Goal: Communication & Community: Answer question/provide support

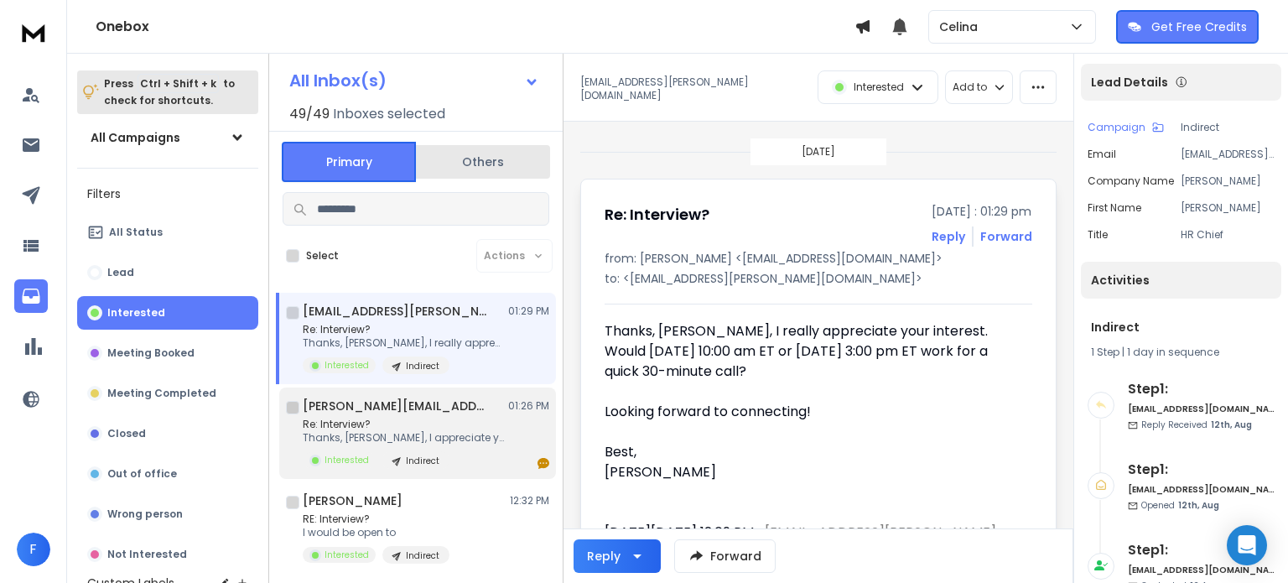
scroll to position [84, 0]
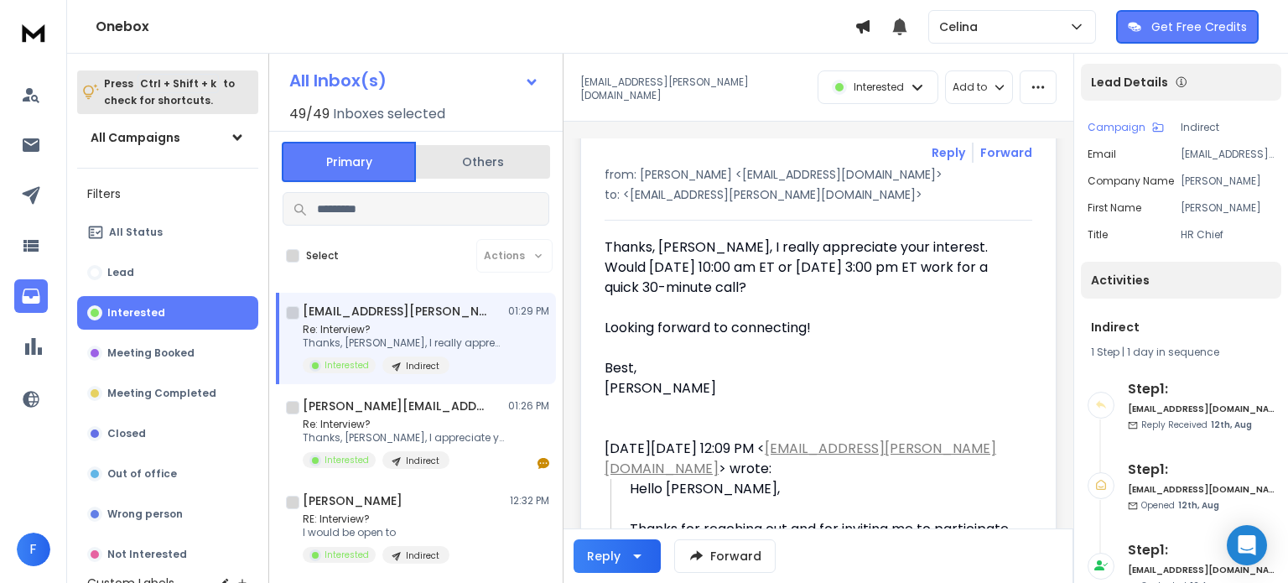
click at [684, 280] on div "Thanks, Bernadette, I really appreciate your interest. Would Tuesday, Aug. 19 a…" at bounding box center [812, 317] width 414 height 161
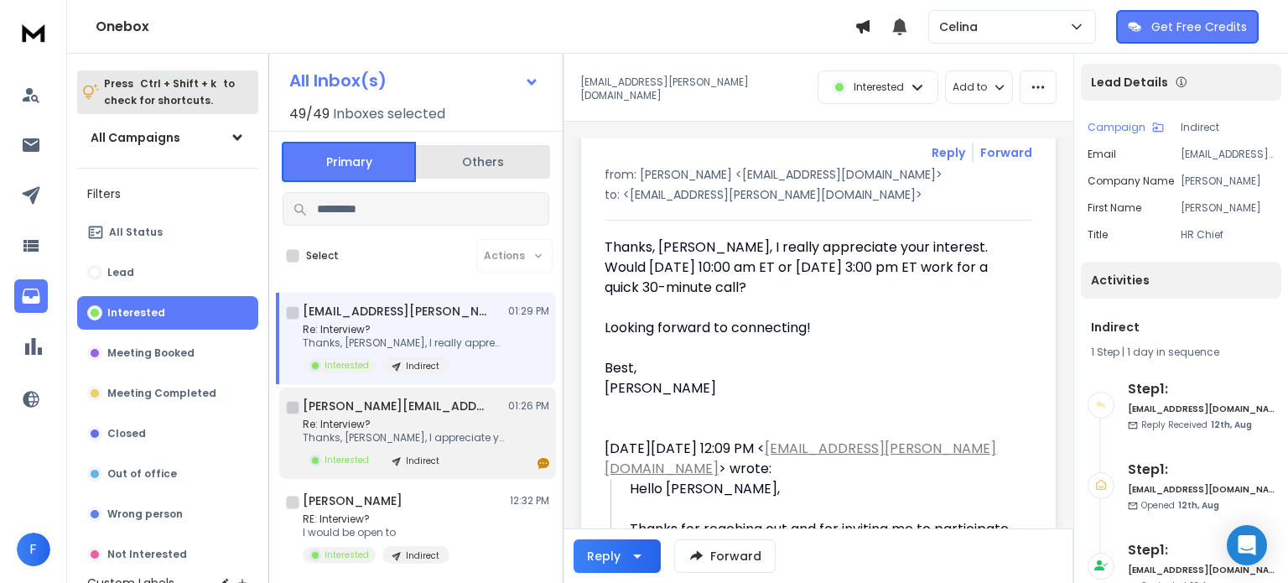
click at [449, 409] on div "Siddhu@e6data.com 01:26 PM" at bounding box center [426, 406] width 247 height 17
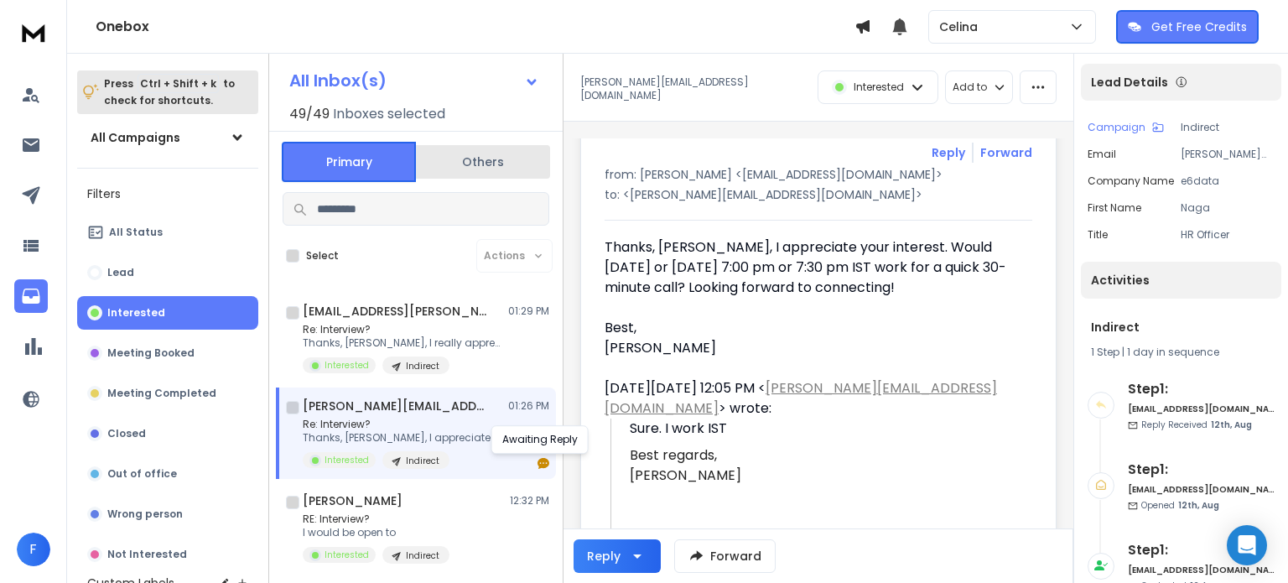
click at [538, 458] on icon at bounding box center [544, 463] width 12 height 12
click at [543, 464] on icon at bounding box center [544, 463] width 12 height 11
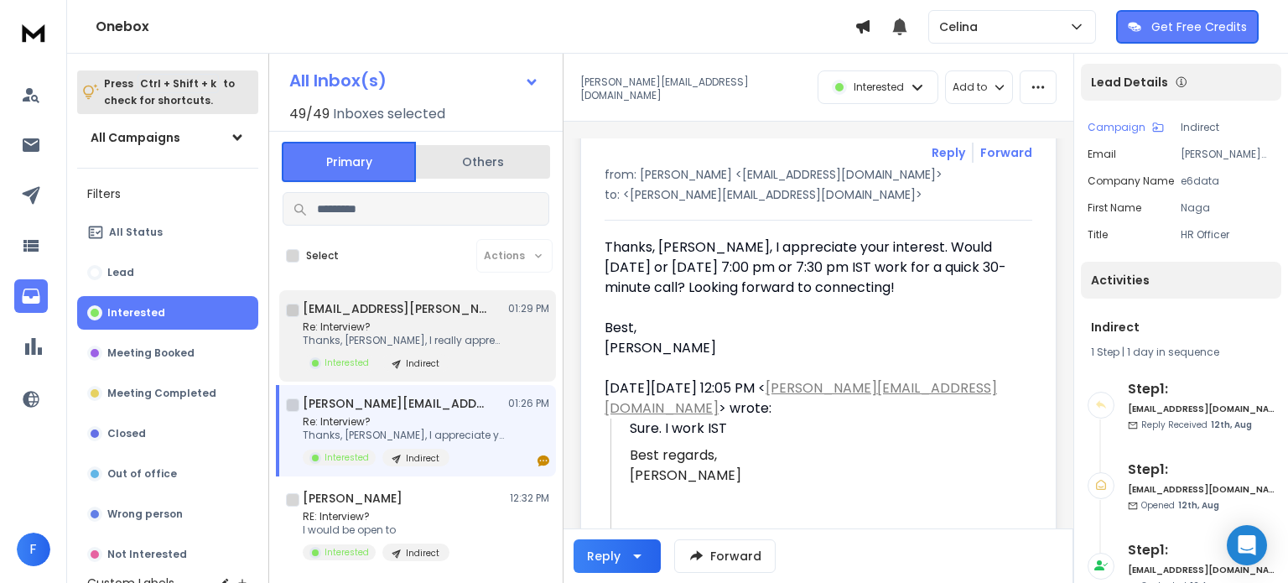
scroll to position [0, 0]
click at [463, 315] on div "bjohalloran@fuller.edu 01:29 PM" at bounding box center [426, 311] width 247 height 17
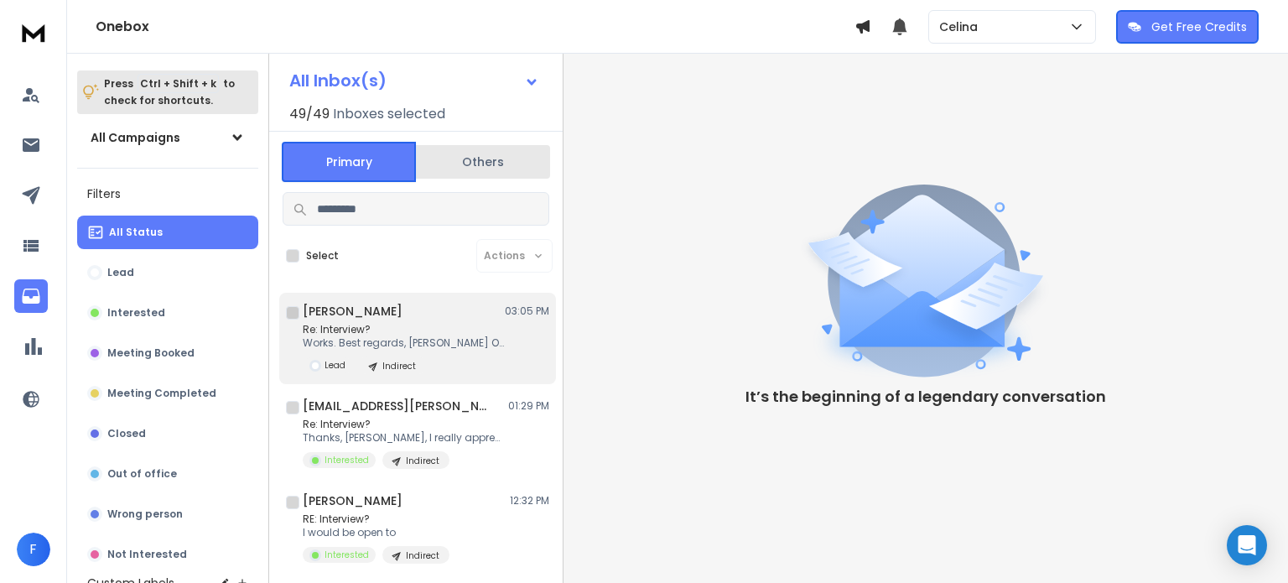
click at [403, 315] on h1 "[PERSON_NAME]" at bounding box center [353, 311] width 100 height 17
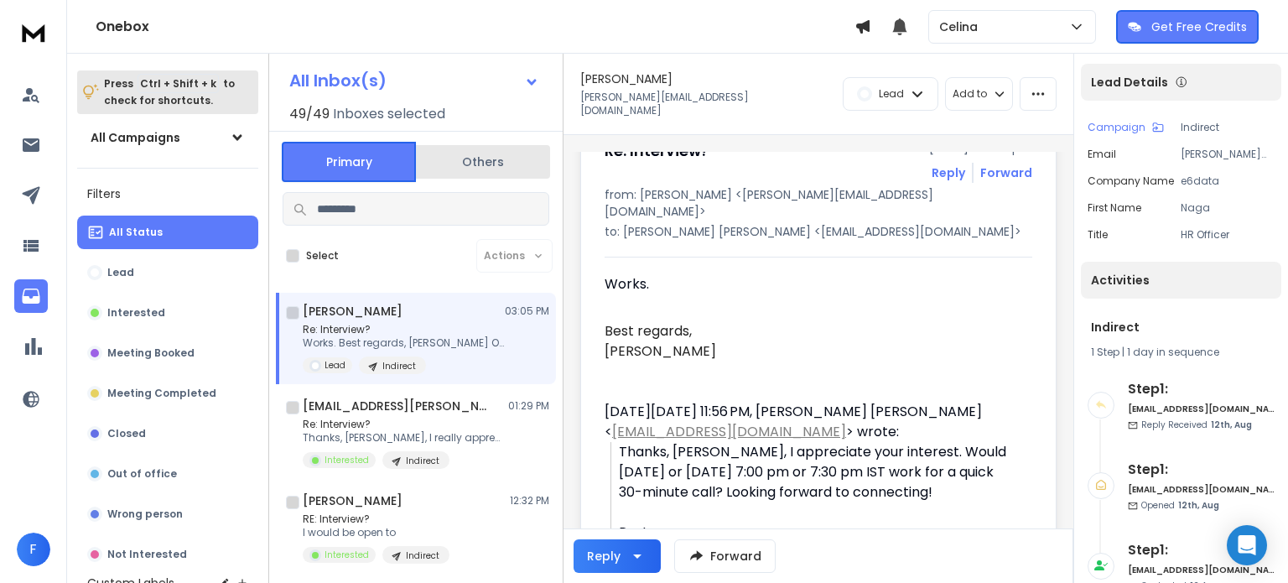
scroll to position [84, 0]
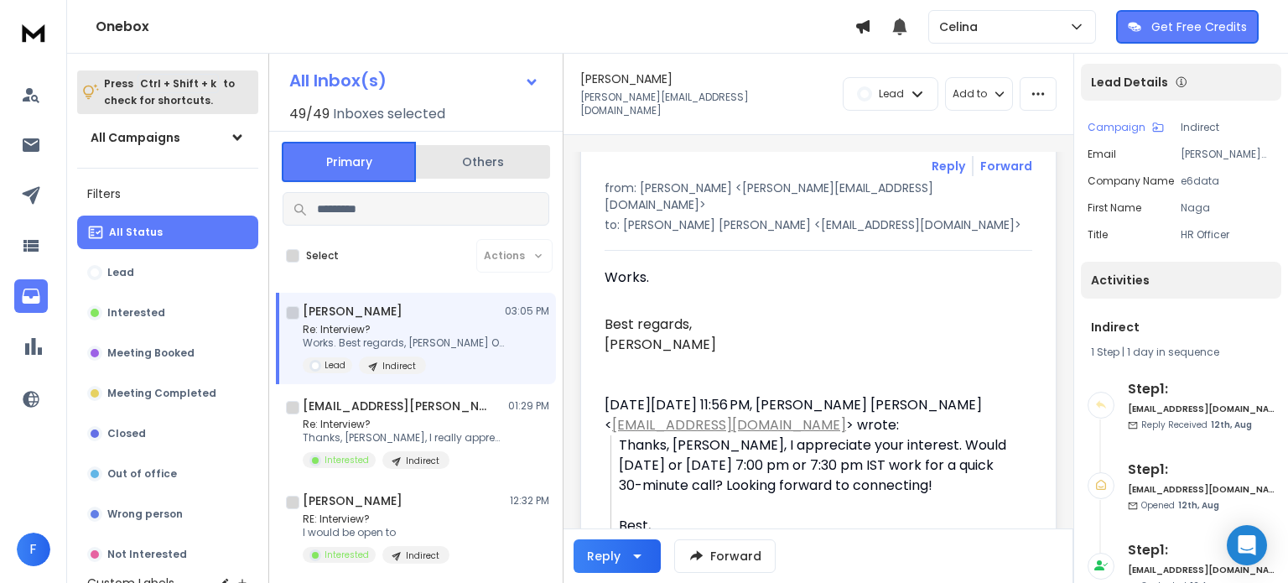
click at [980, 435] on div "Thanks, [PERSON_NAME], I appreciate your interest. Would [DATE] or [DATE] 7:00 …" at bounding box center [819, 495] width 400 height 121
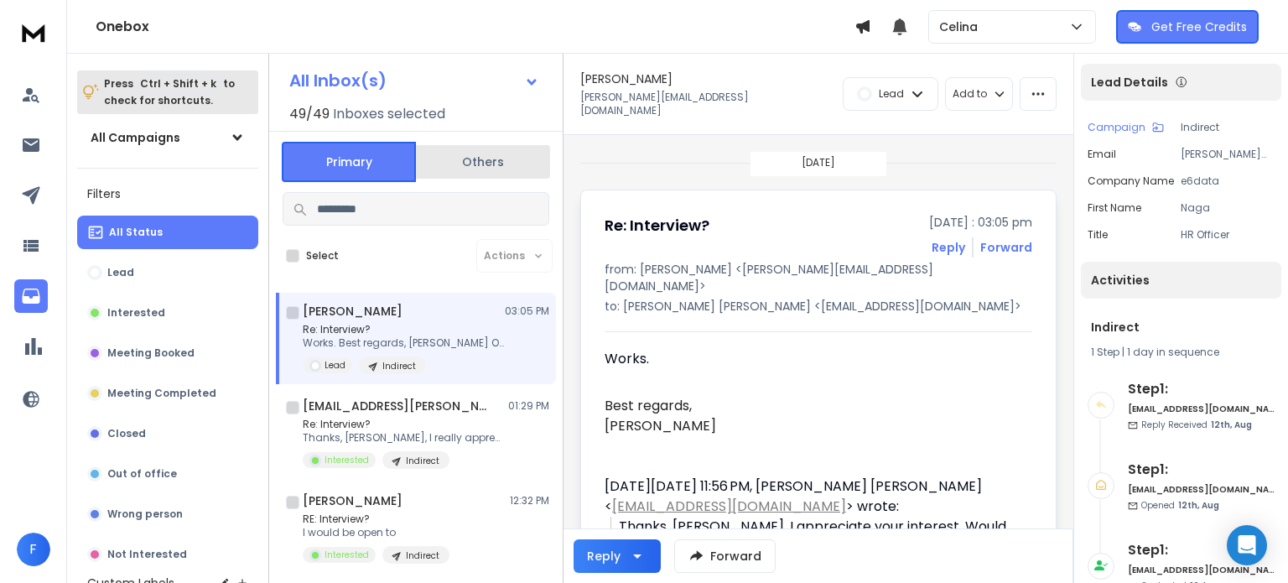
scroll to position [0, 0]
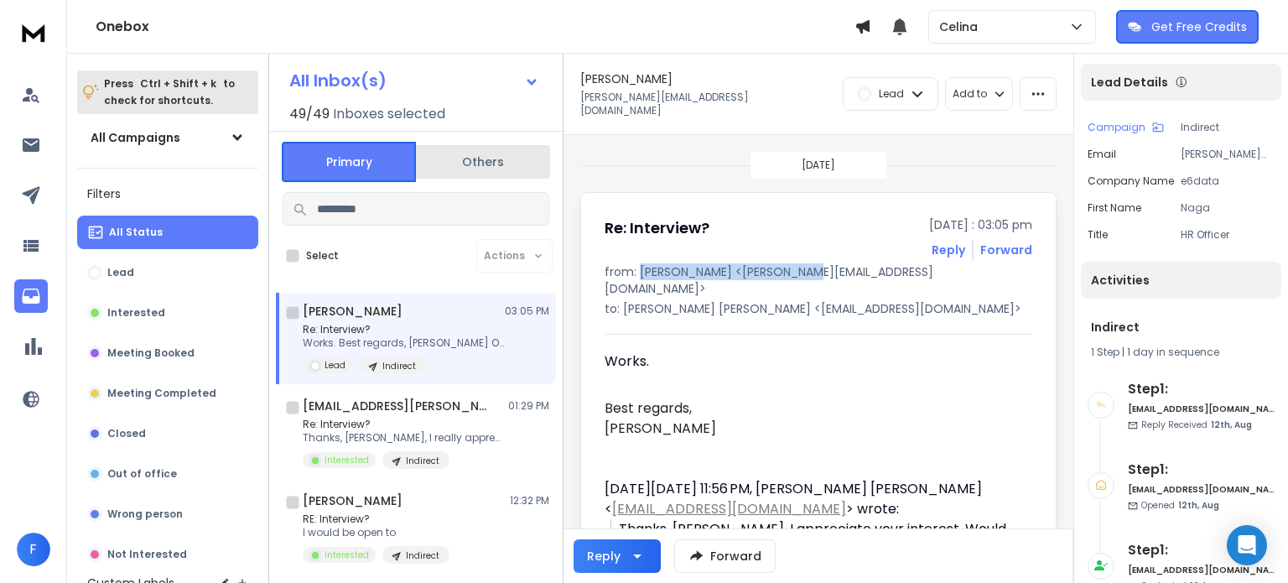
drag, startPoint x: 637, startPoint y: 257, endPoint x: 815, endPoint y: 259, distance: 177.8
click at [815, 263] on p "from: [PERSON_NAME] <[PERSON_NAME][EMAIL_ADDRESS][DOMAIN_NAME]>" at bounding box center [819, 280] width 428 height 34
click at [647, 419] on div "[PERSON_NAME]" at bounding box center [812, 429] width 414 height 20
click at [630, 419] on div "[PERSON_NAME]" at bounding box center [812, 429] width 414 height 20
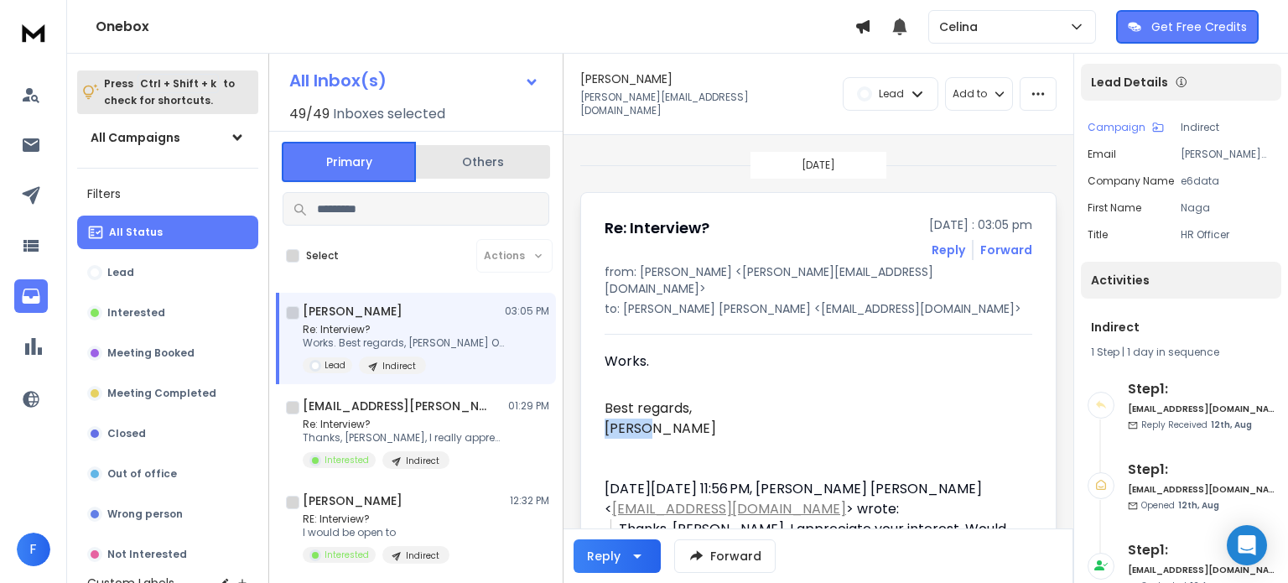
click at [630, 419] on div "[PERSON_NAME]" at bounding box center [812, 429] width 414 height 20
copy div "[PERSON_NAME]"
drag, startPoint x: 824, startPoint y: 257, endPoint x: 947, endPoint y: 257, distance: 123.3
click at [947, 263] on p "from: [PERSON_NAME] <[PERSON_NAME][EMAIL_ADDRESS][DOMAIN_NAME]>" at bounding box center [819, 280] width 428 height 34
copy p "[PERSON_NAME][EMAIL_ADDRESS][DOMAIN_NAME]"
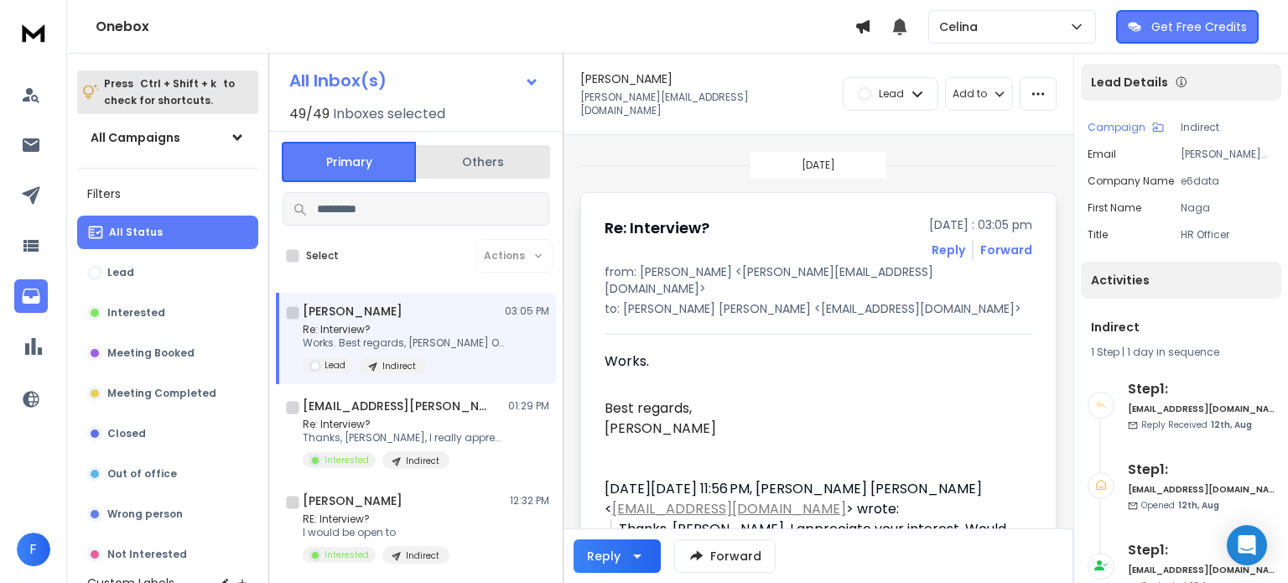
click at [631, 419] on div "[PERSON_NAME]" at bounding box center [812, 429] width 414 height 20
copy div "[PERSON_NAME]"
copy p "[PERSON_NAME][EMAIL_ADDRESS][DOMAIN_NAME]"
copy div "ly Forward from: [PERSON_NAME] <"
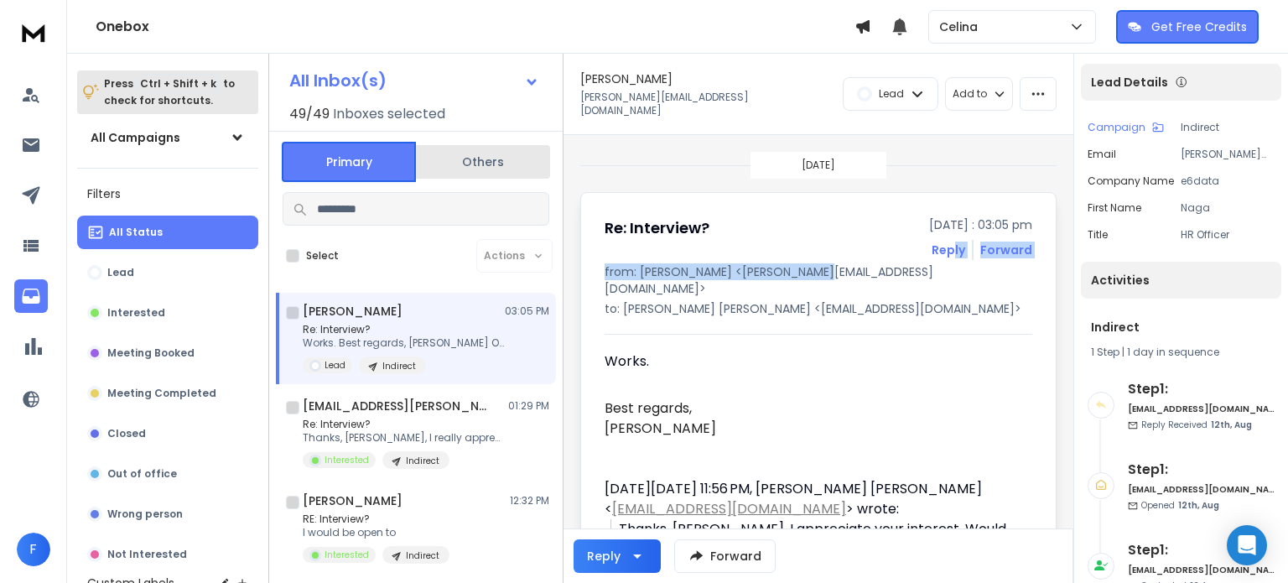
drag, startPoint x: 823, startPoint y: 257, endPoint x: 952, endPoint y: 247, distance: 129.5
click at [952, 247] on div "Re: Interview? [DATE] : 03:05 pm Reply Forward from: [PERSON_NAME] <[PERSON_NAM…" at bounding box center [819, 266] width 428 height 101
click at [941, 263] on p "from: [PERSON_NAME] <[PERSON_NAME][EMAIL_ADDRESS][DOMAIN_NAME]>" at bounding box center [819, 280] width 428 height 34
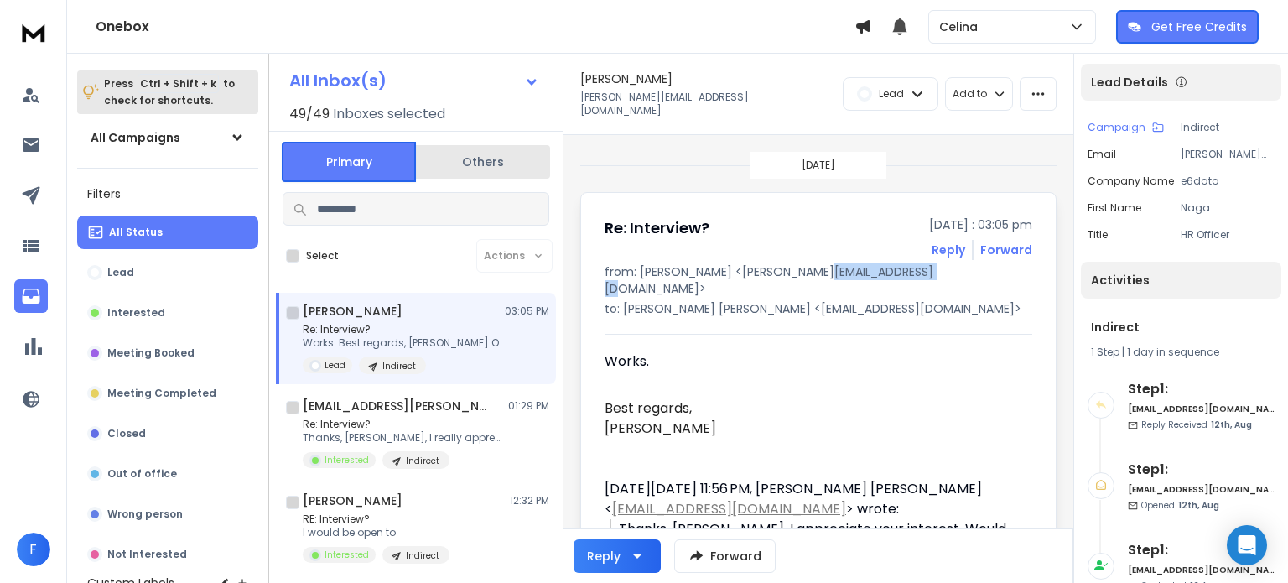
drag, startPoint x: 945, startPoint y: 261, endPoint x: 822, endPoint y: 257, distance: 123.3
click at [822, 263] on p "from: [PERSON_NAME] <[PERSON_NAME][EMAIL_ADDRESS][DOMAIN_NAME]>" at bounding box center [819, 280] width 428 height 34
copy p "[PERSON_NAME][EMAIL_ADDRESS][DOMAIN_NAME]"
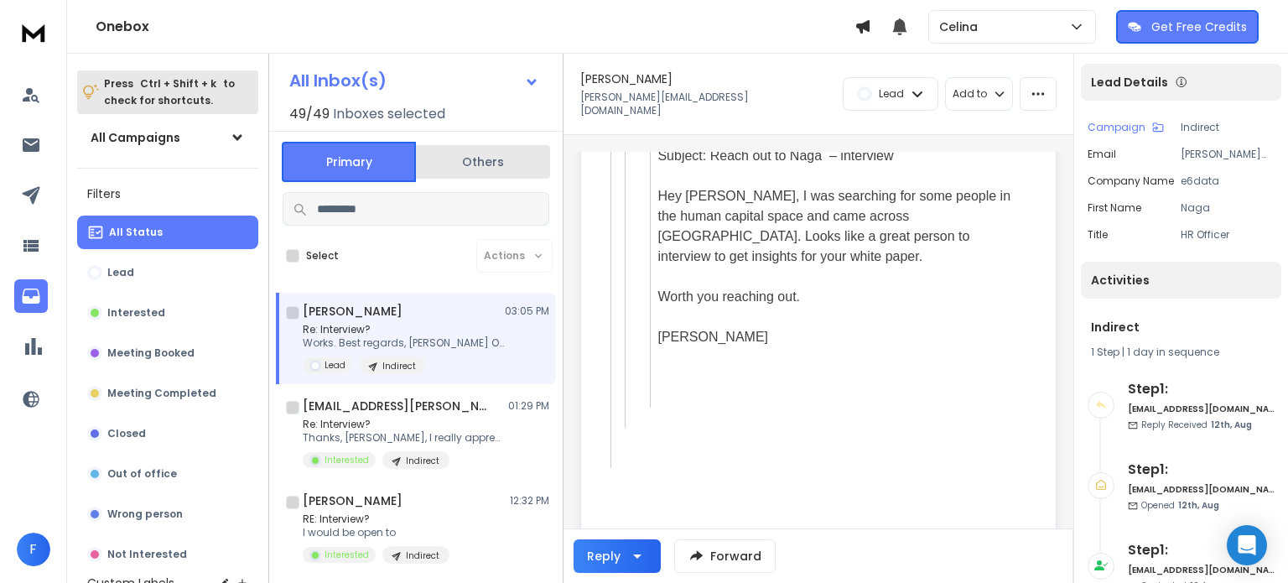
scroll to position [1352, 0]
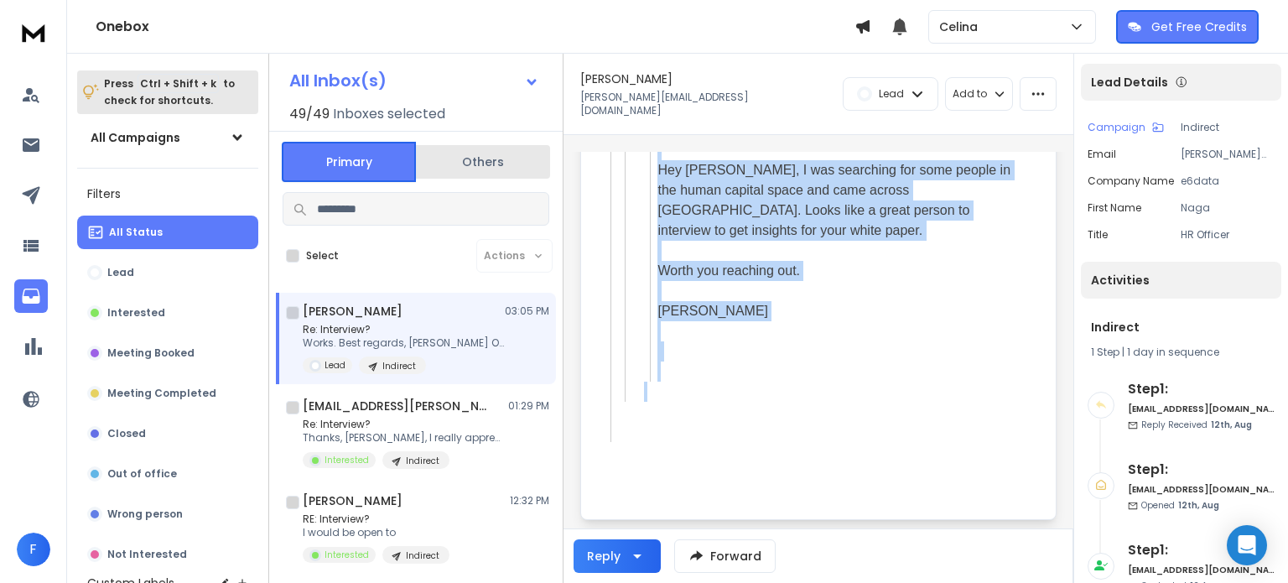
drag, startPoint x: 605, startPoint y: 205, endPoint x: 807, endPoint y: 355, distance: 251.3
copy div "Lo: Ipsumdolo? 05 Sitame 8827 : 39:87 co Adipi Elitsed doei: Temp Incididun Utl…"
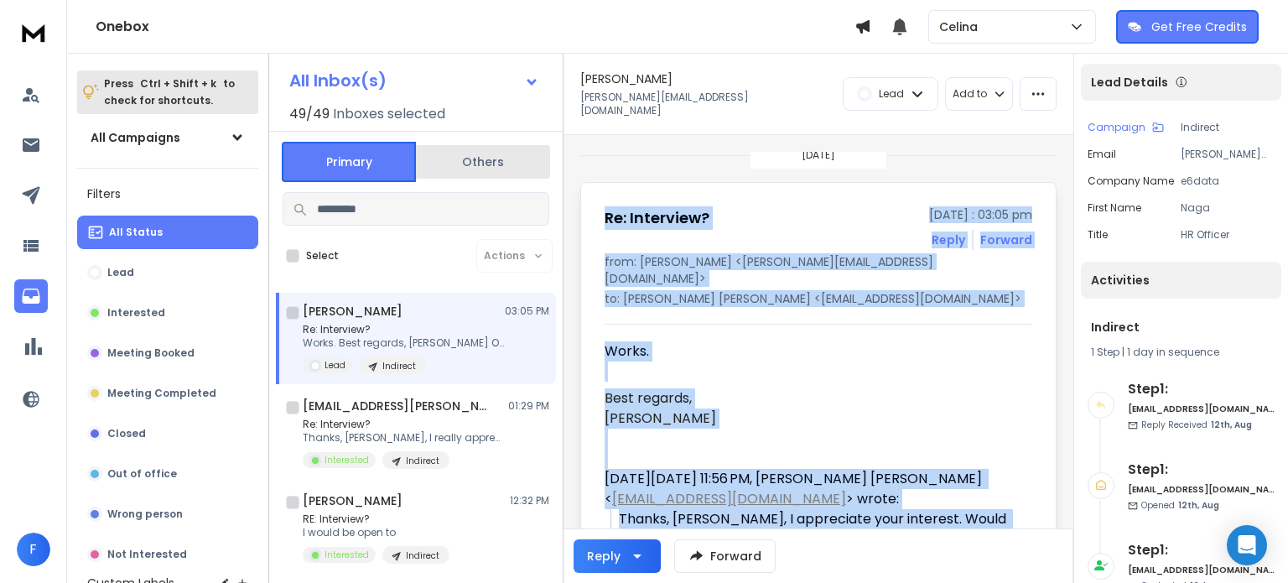
scroll to position [0, 0]
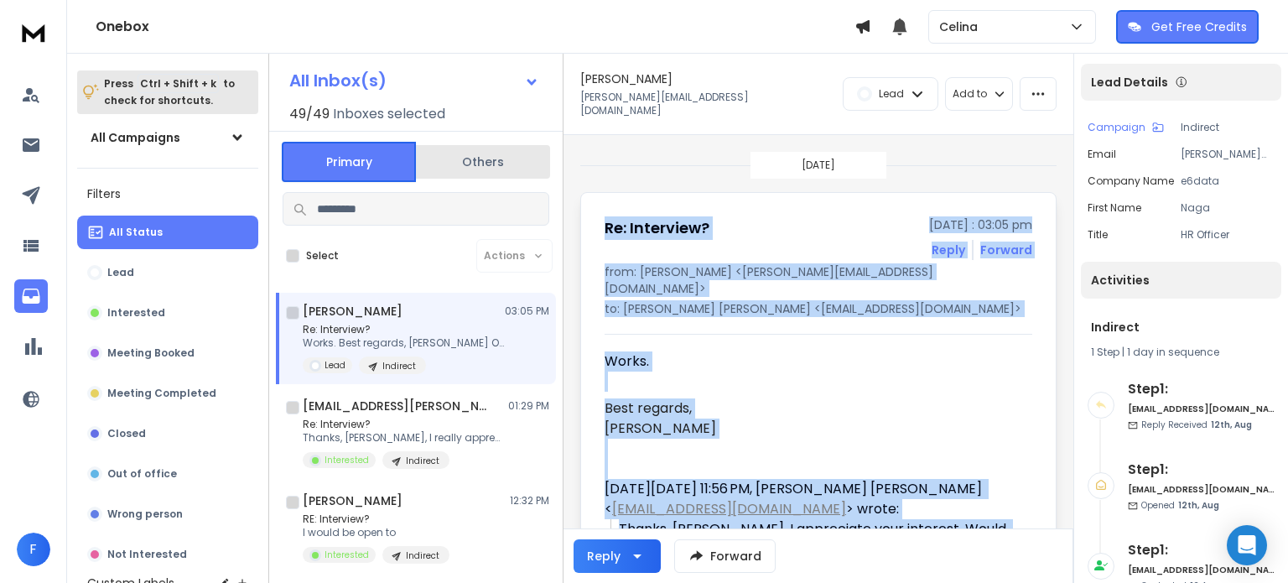
click at [602, 541] on button "Reply" at bounding box center [617, 556] width 87 height 34
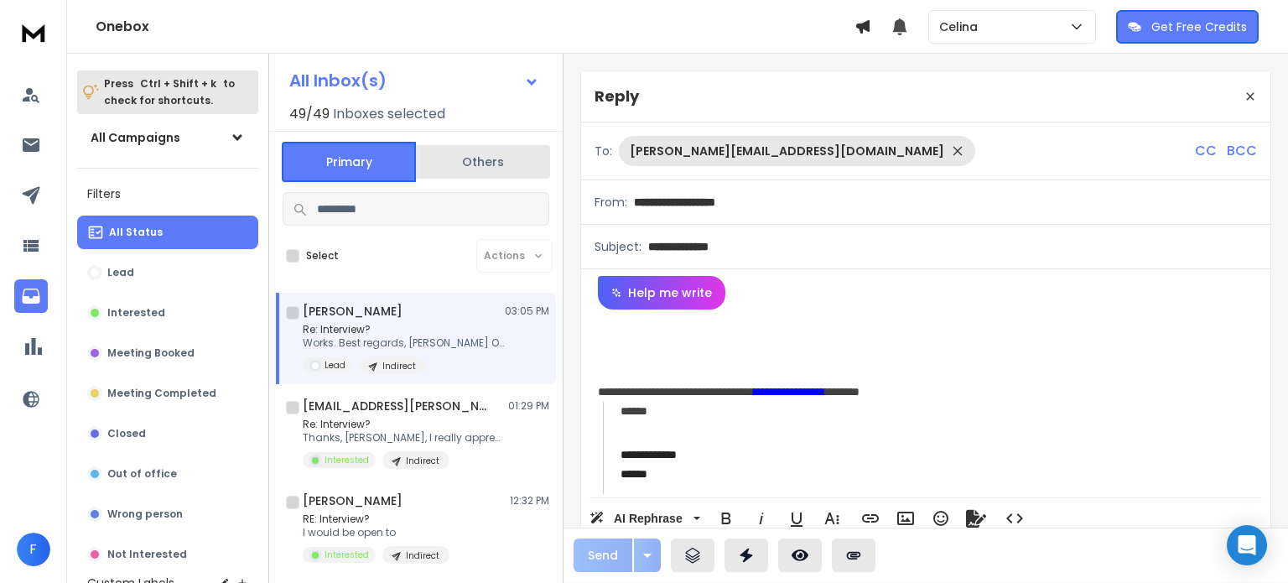
click at [671, 330] on div at bounding box center [926, 335] width 656 height 18
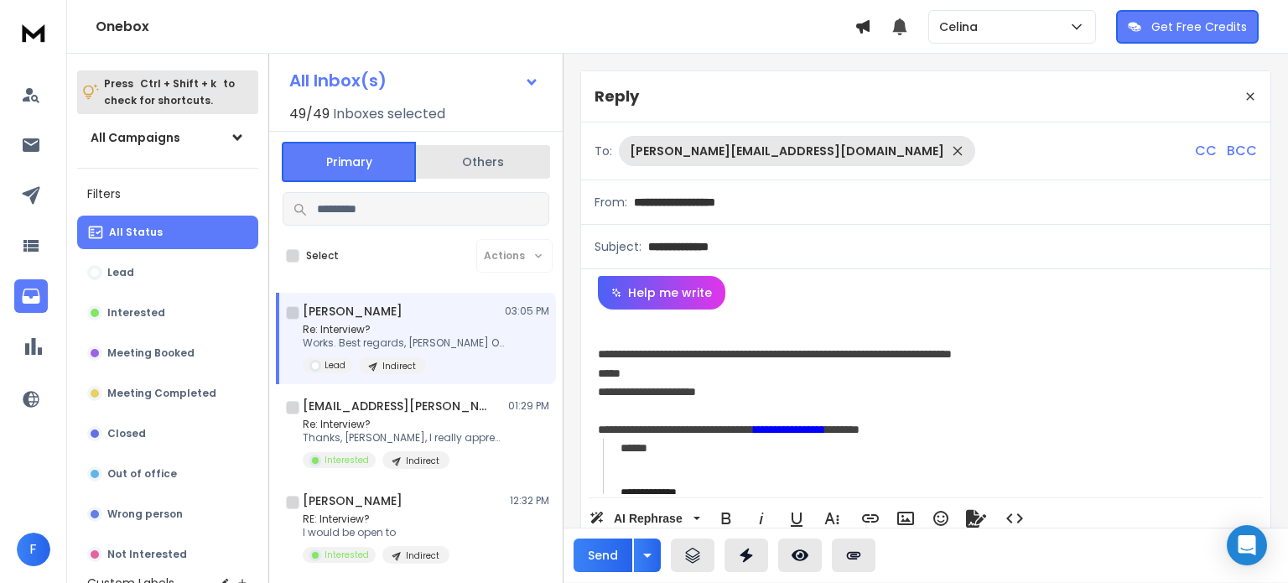
click at [600, 347] on p "**********" at bounding box center [917, 354] width 639 height 18
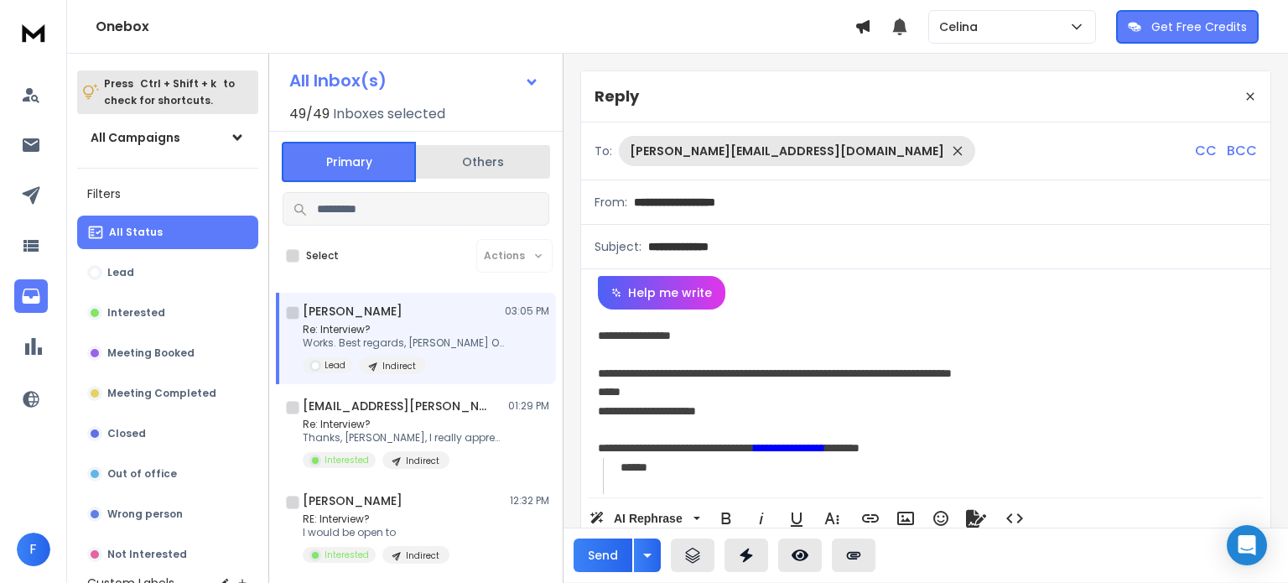
click at [1071, 375] on p "**********" at bounding box center [917, 354] width 639 height 56
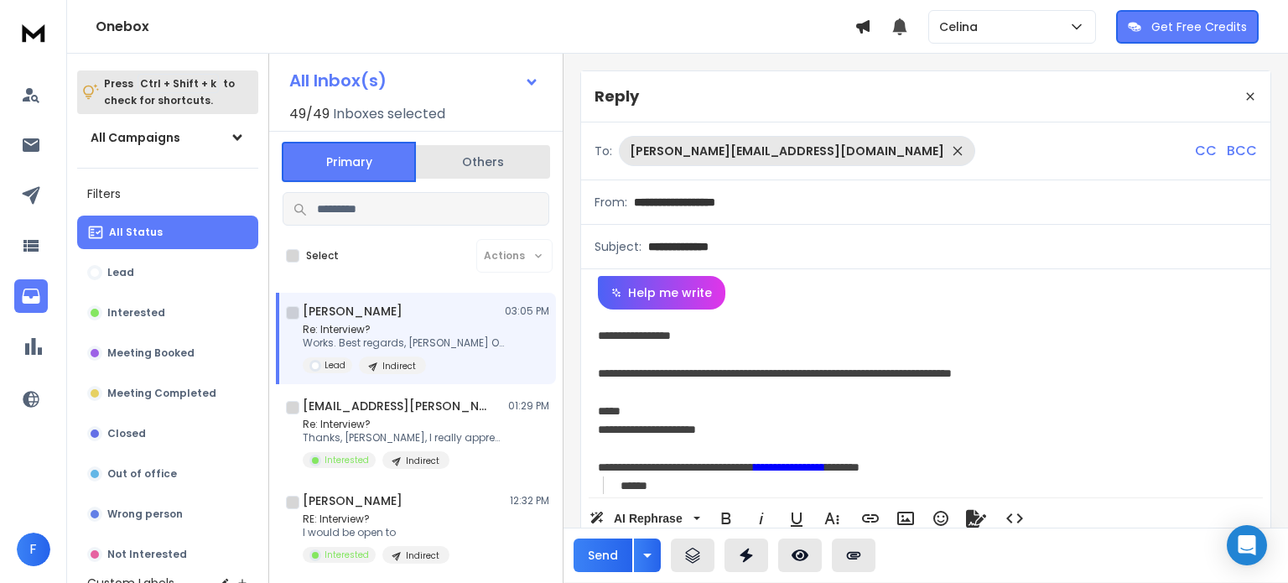
click at [616, 546] on button "Send" at bounding box center [603, 555] width 59 height 34
click at [598, 550] on div "Send" at bounding box center [628, 555] width 109 height 34
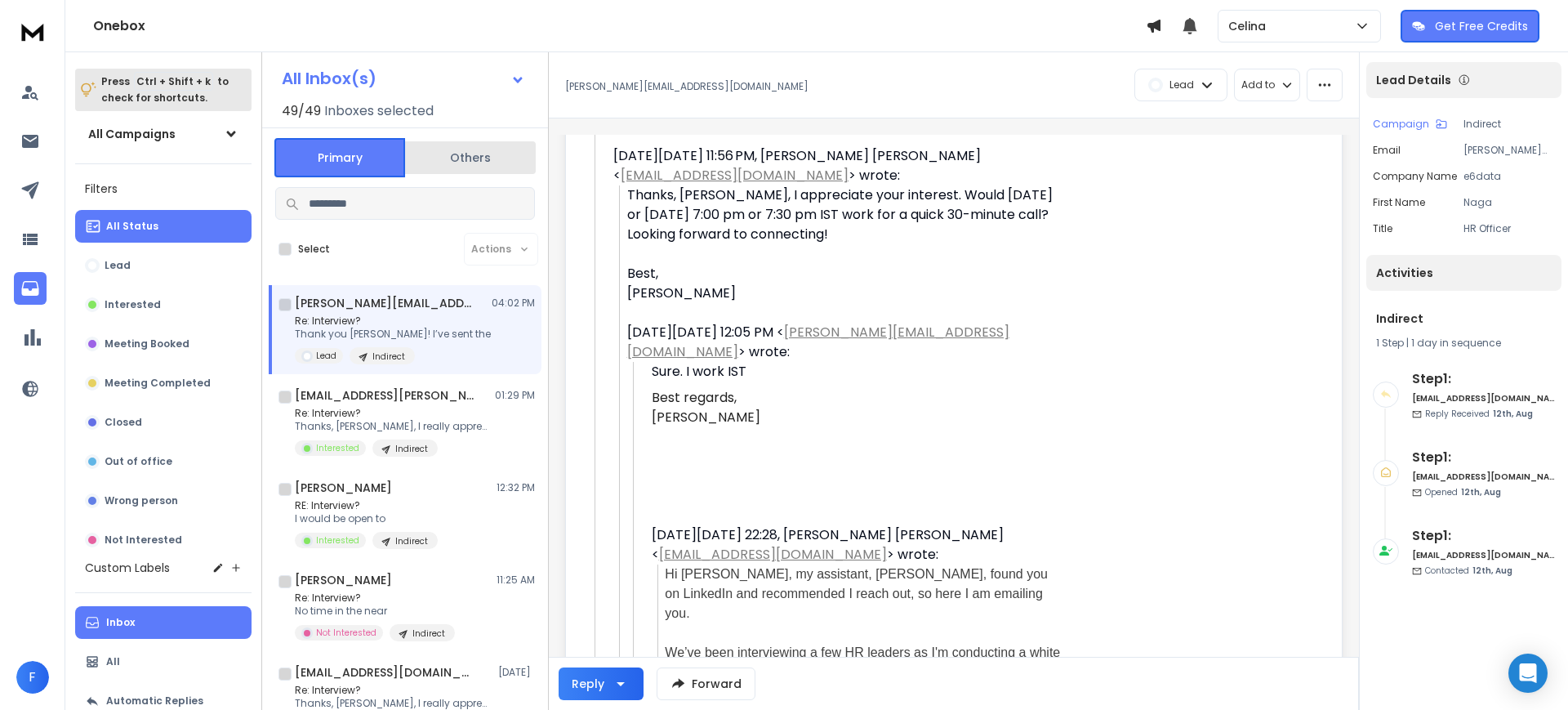
scroll to position [443, 0]
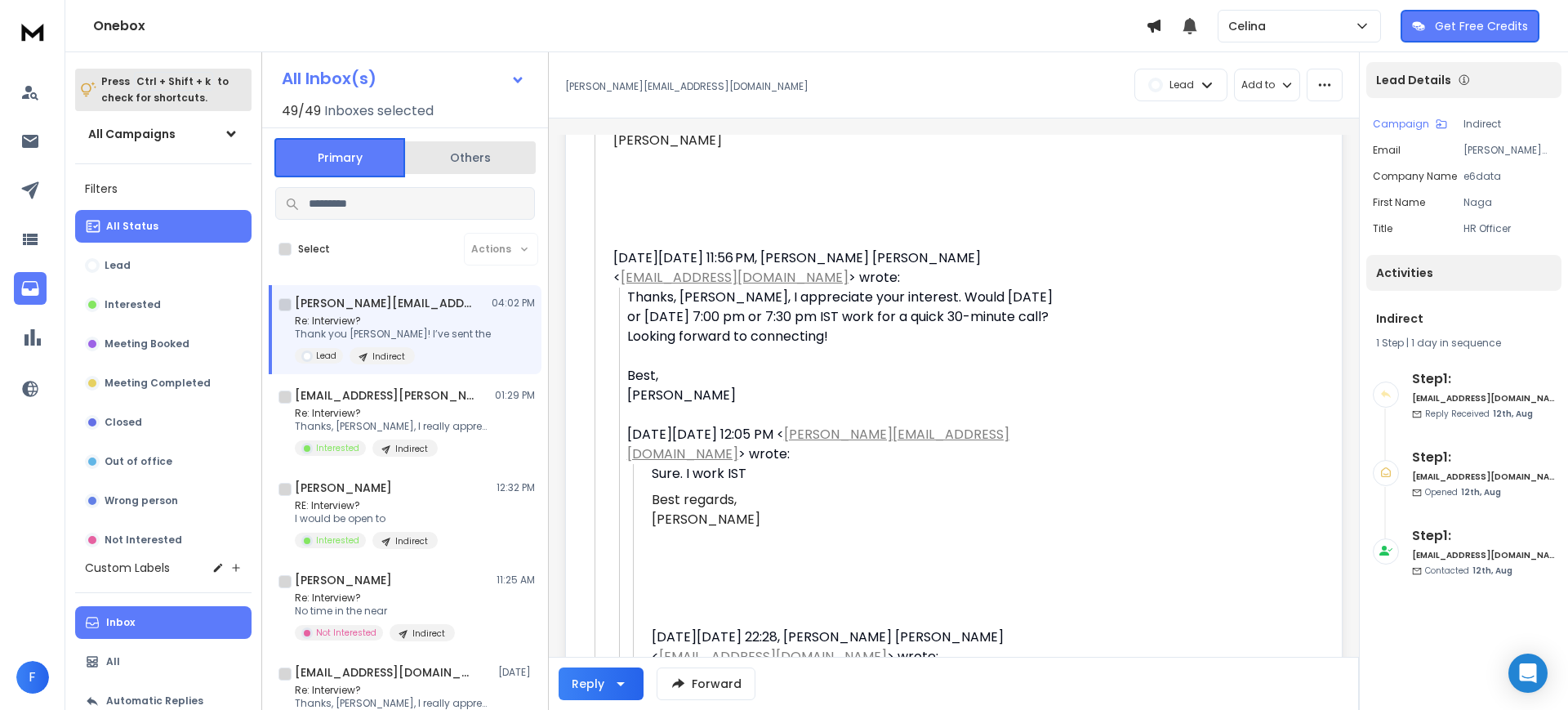
click at [675, 509] on div "[PERSON_NAME]" at bounding box center [858, 519] width 414 height 19
copy div "[PERSON_NAME]"
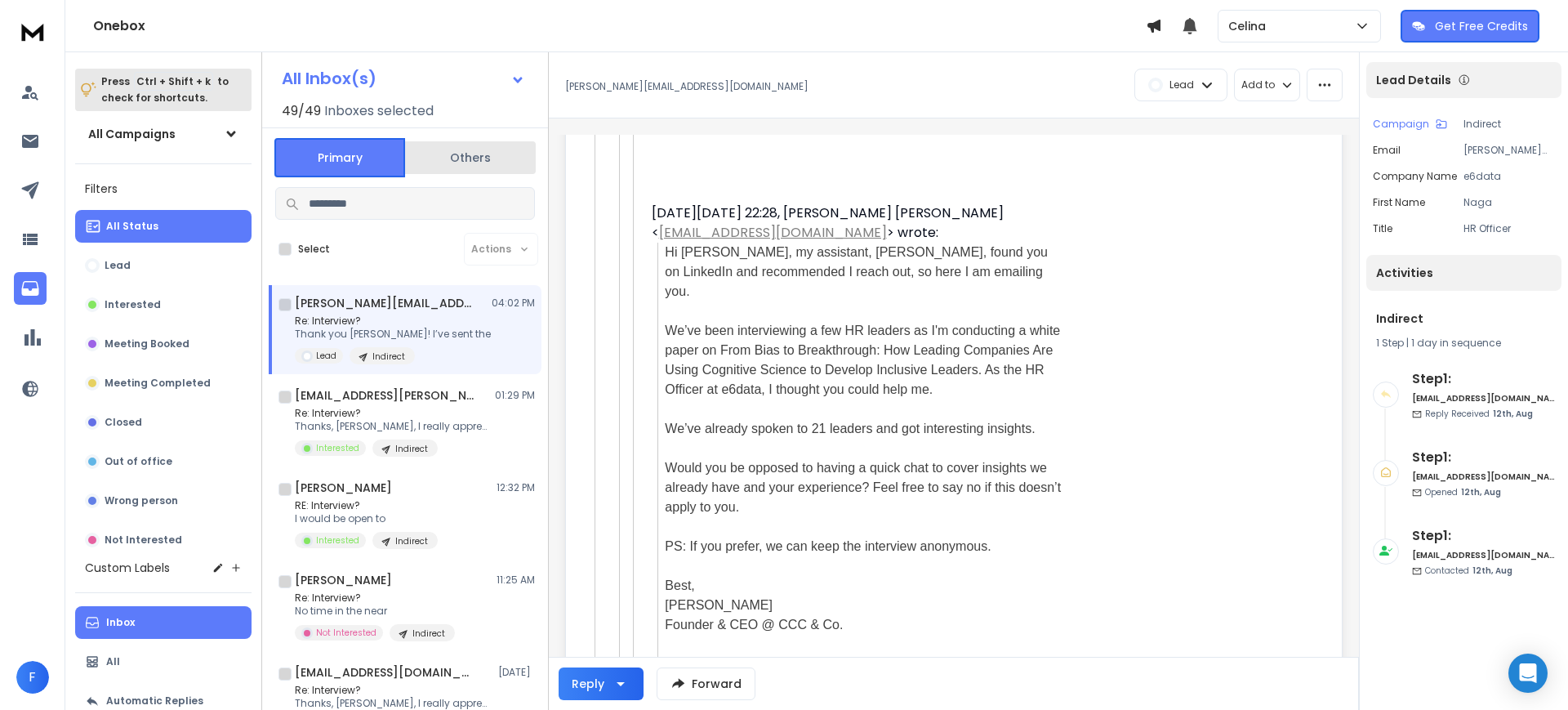
scroll to position [861, 0]
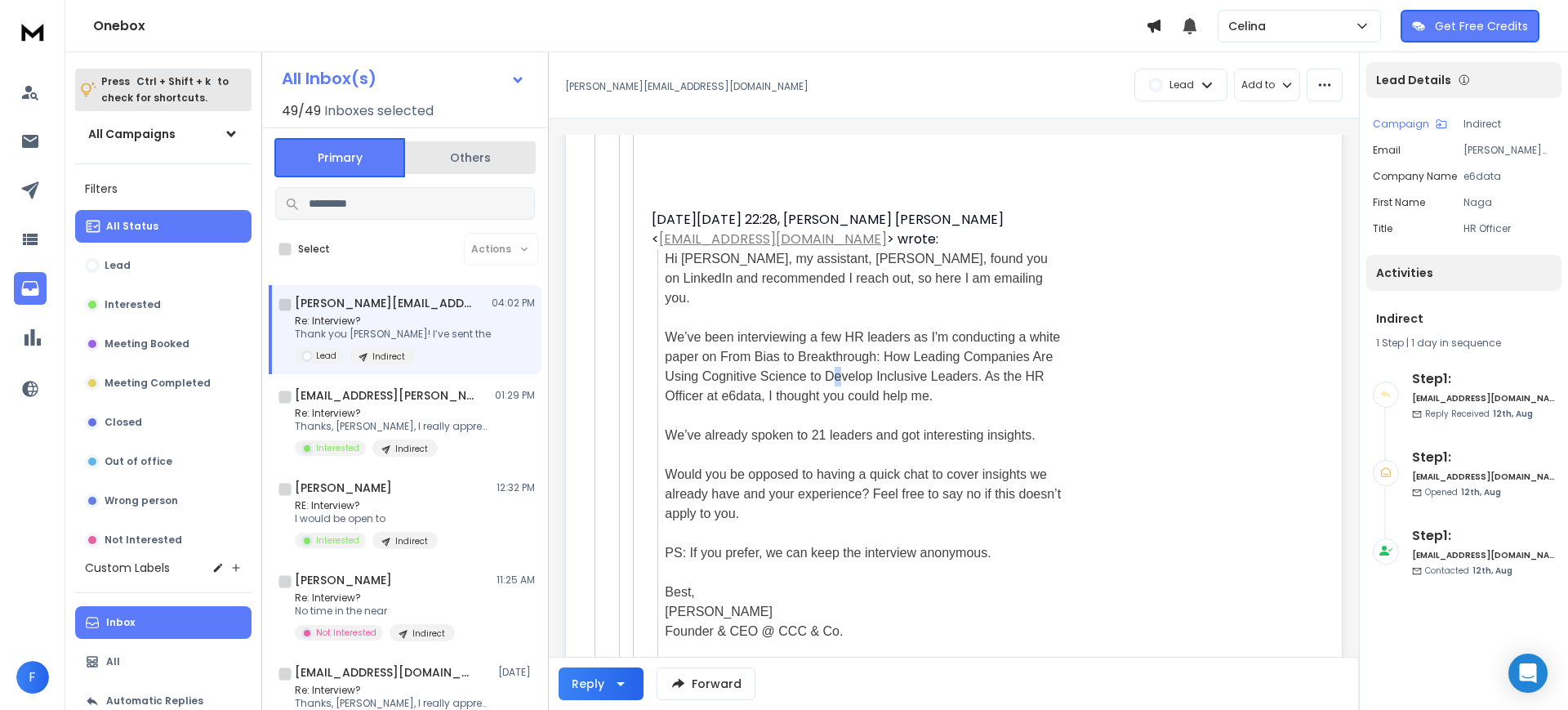
click at [840, 327] on div "We’ve been interviewing a few HR leaders as I'm conducting a white paper on Fro…" at bounding box center [866, 366] width 401 height 79
click at [931, 327] on div "We’ve been interviewing a few HR leaders as I'm conducting a white paper on Fro…" at bounding box center [866, 366] width 401 height 79
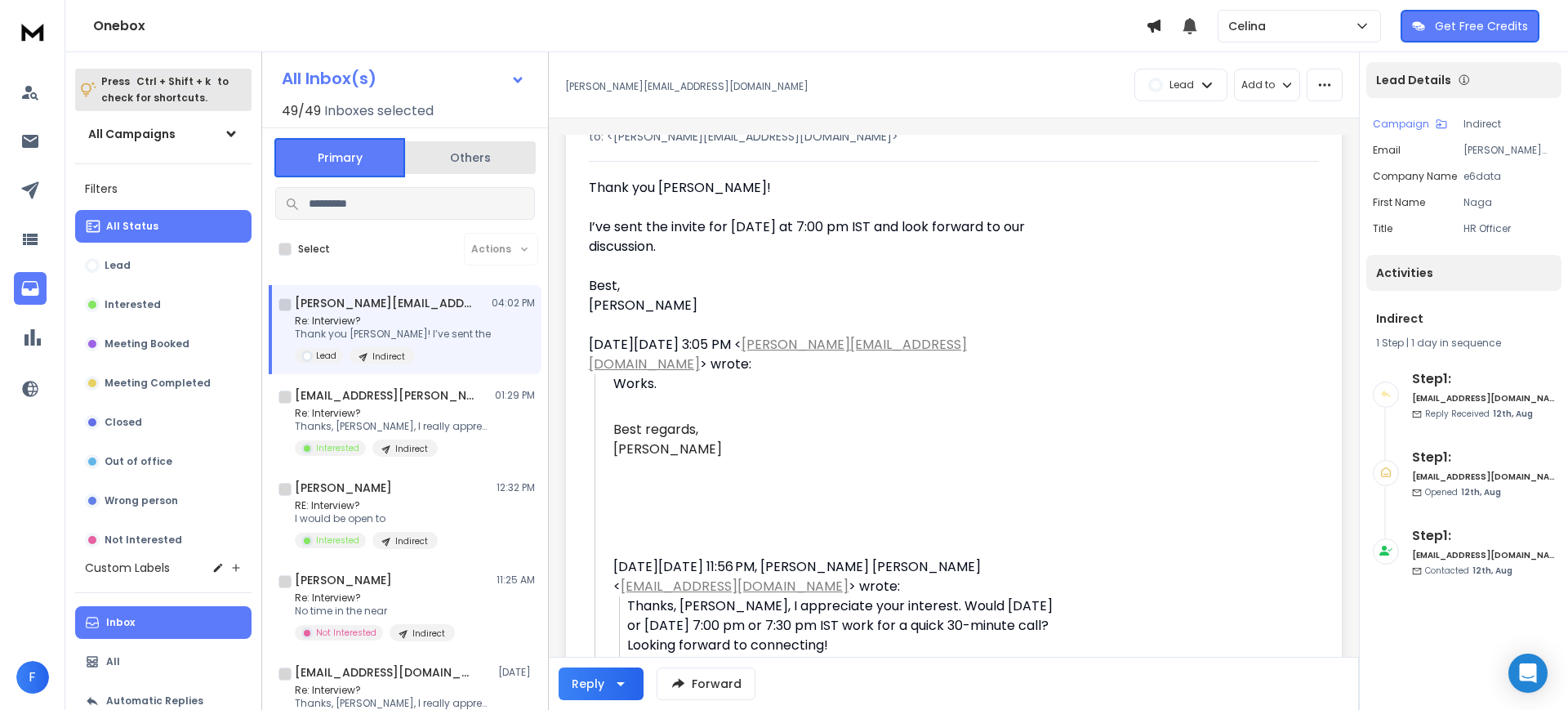
scroll to position [44, 0]
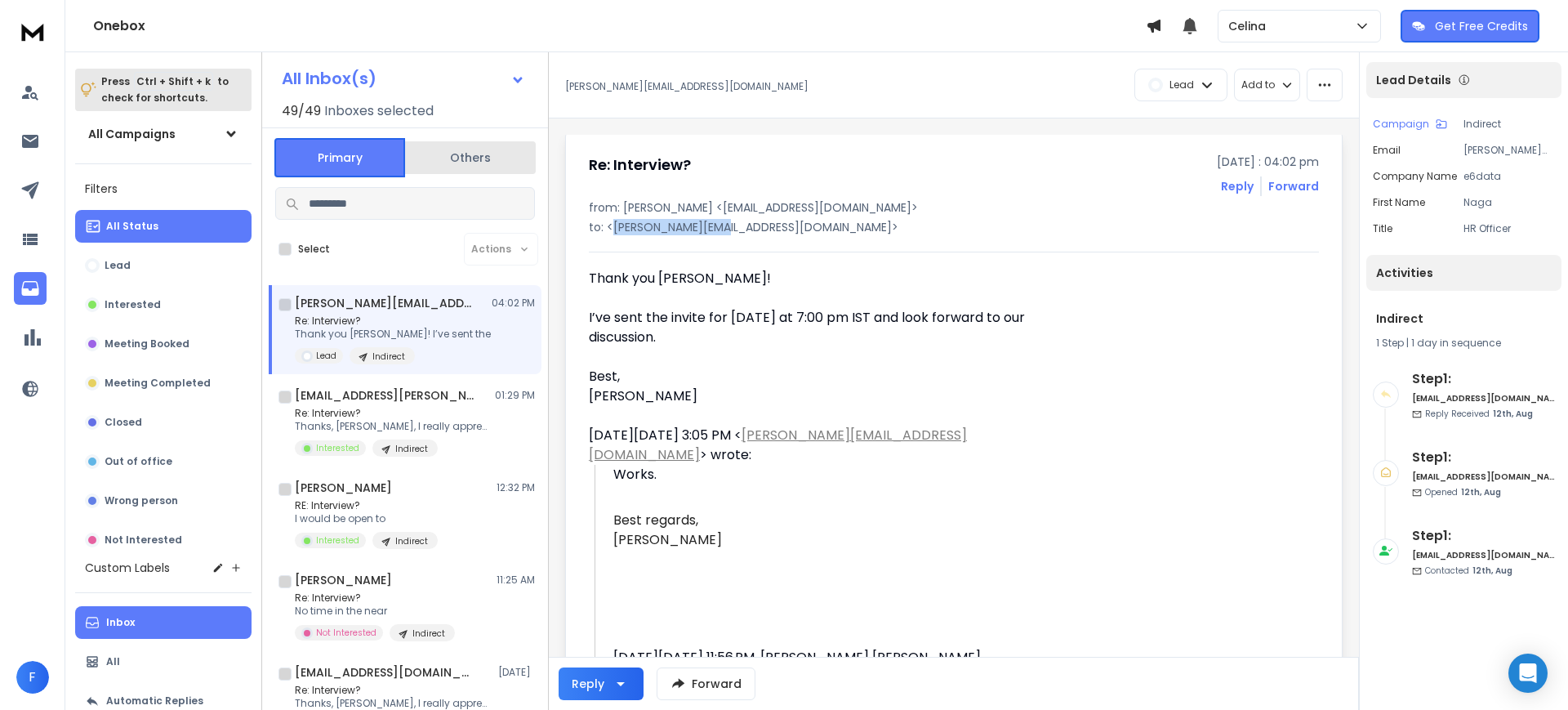
drag, startPoint x: 614, startPoint y: 224, endPoint x: 734, endPoint y: 225, distance: 120.0
click at [734, 225] on p "to: <[PERSON_NAME][EMAIL_ADDRESS][DOMAIN_NAME]>" at bounding box center [954, 227] width 730 height 17
copy p "[PERSON_NAME][EMAIL_ADDRESS][DOMAIN_NAME]"
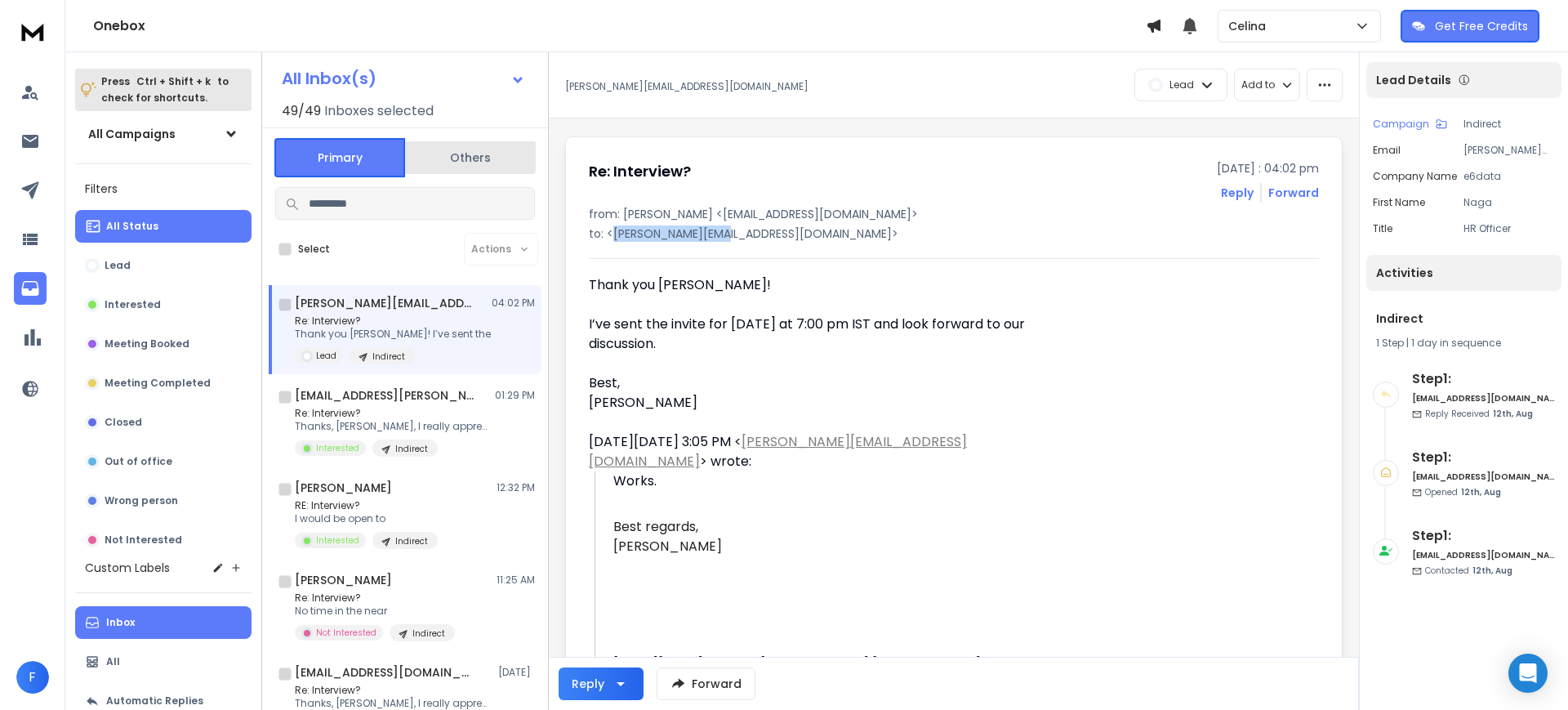
scroll to position [102, 0]
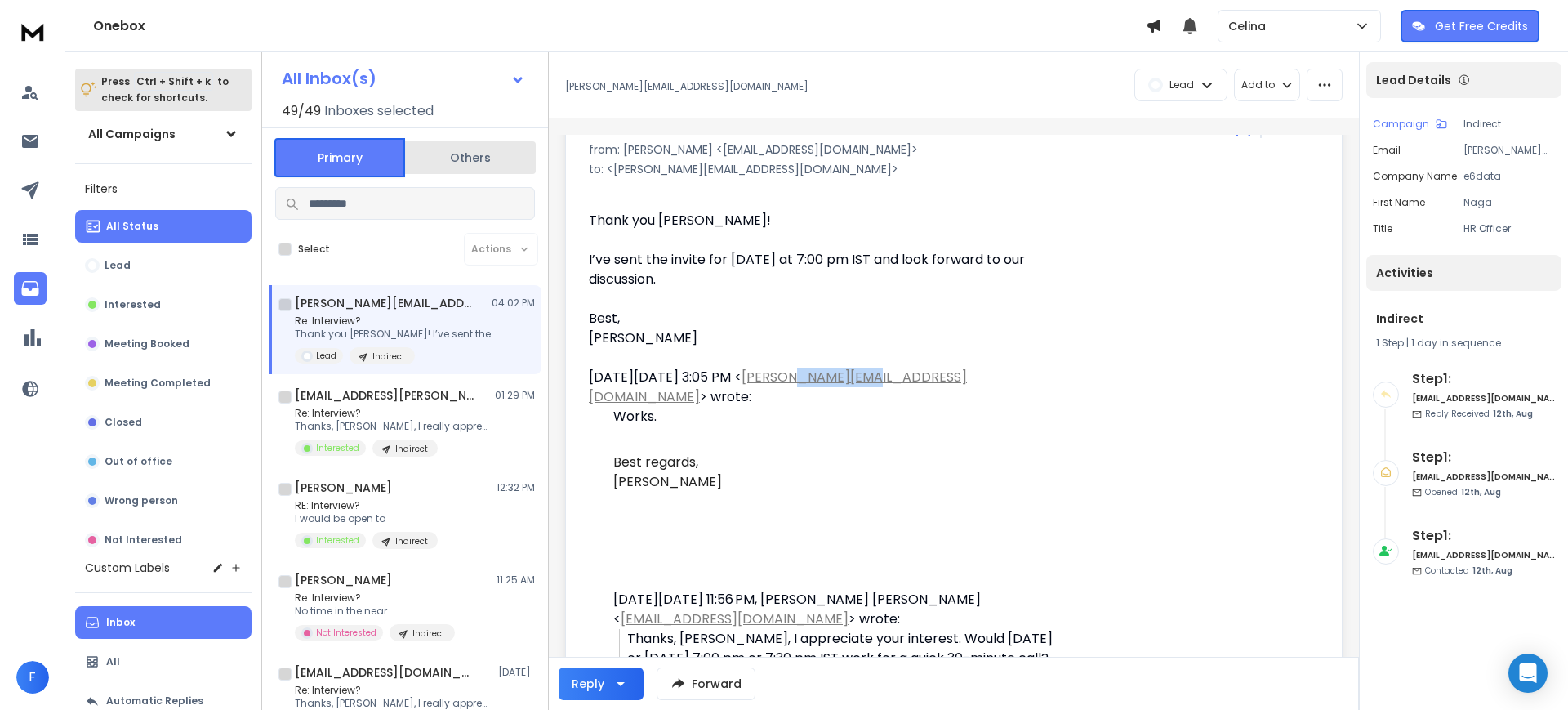
drag, startPoint x: 971, startPoint y: 378, endPoint x: 893, endPoint y: 377, distance: 78.0
click at [893, 377] on div "[DATE][DATE] 3:05 PM < [PERSON_NAME][EMAIL_ADDRESS][DOMAIN_NAME] > wrote:" at bounding box center [828, 387] width 477 height 39
copy link "[DOMAIN_NAME]"
